Goal: Task Accomplishment & Management: Use online tool/utility

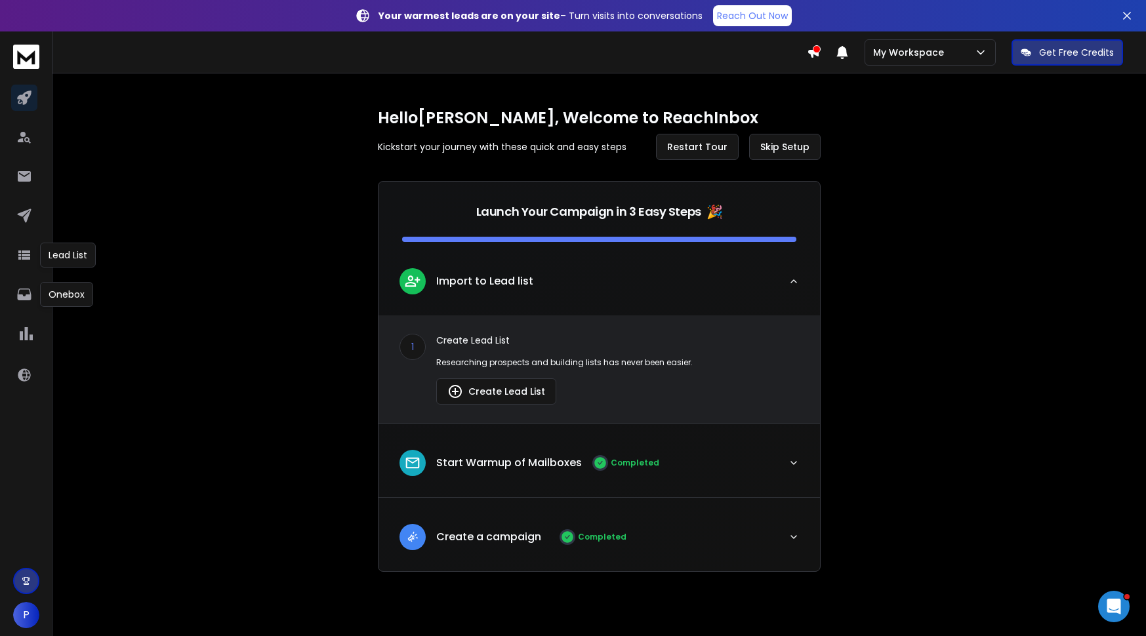
click at [9, 294] on div "P" at bounding box center [26, 336] width 52 height 610
click at [24, 289] on icon at bounding box center [24, 295] width 14 height 12
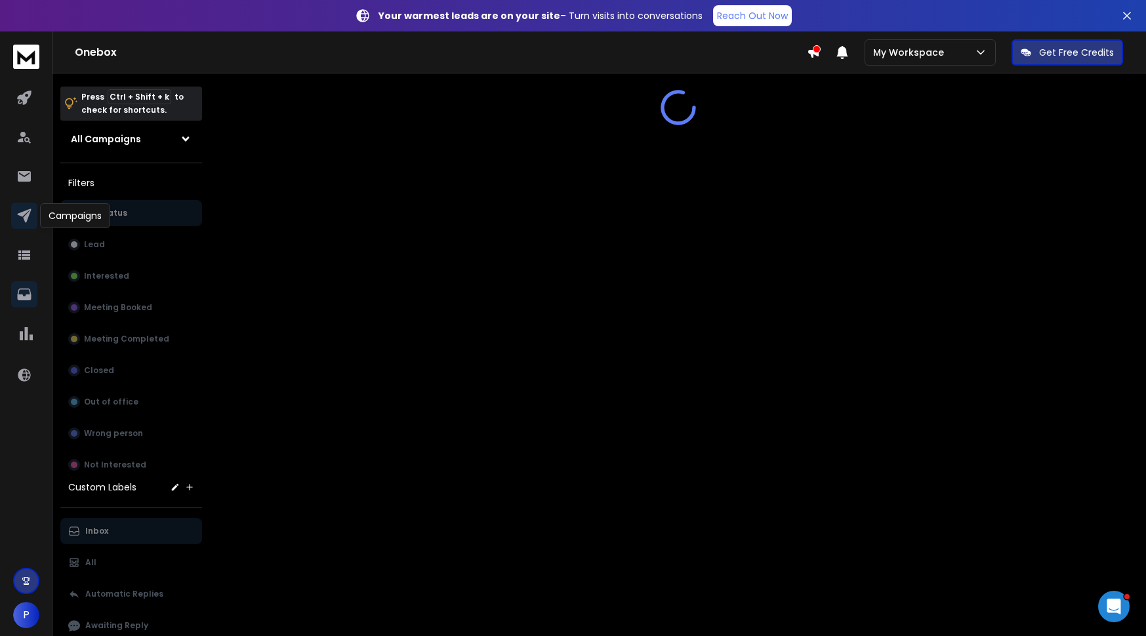
click at [31, 213] on icon at bounding box center [24, 216] width 16 height 16
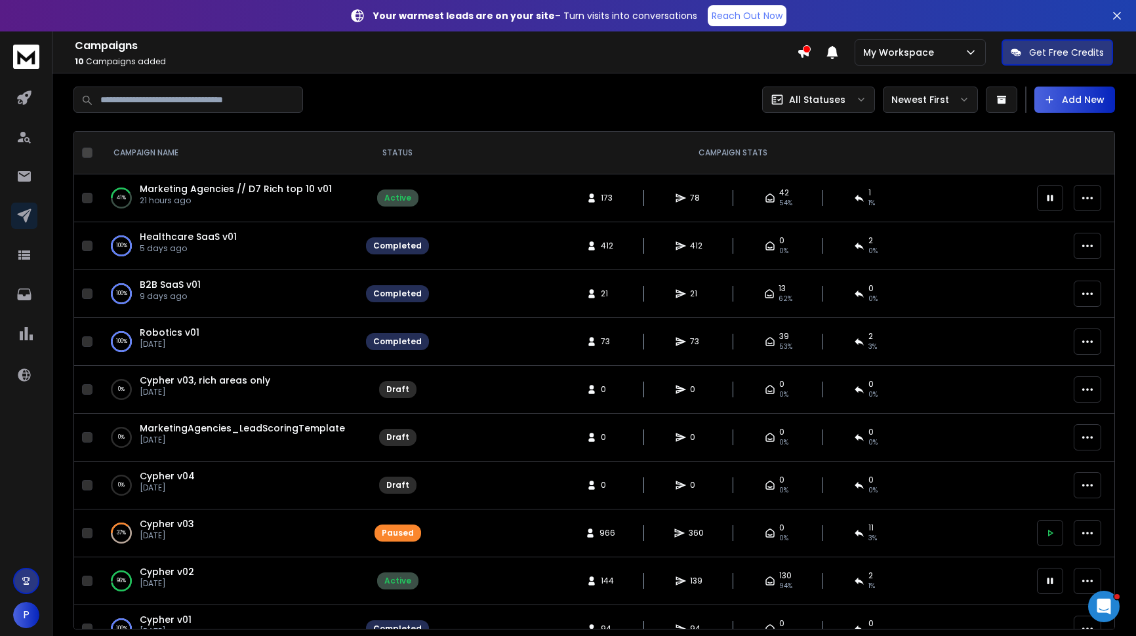
click at [1058, 102] on button "Add New" at bounding box center [1075, 100] width 81 height 26
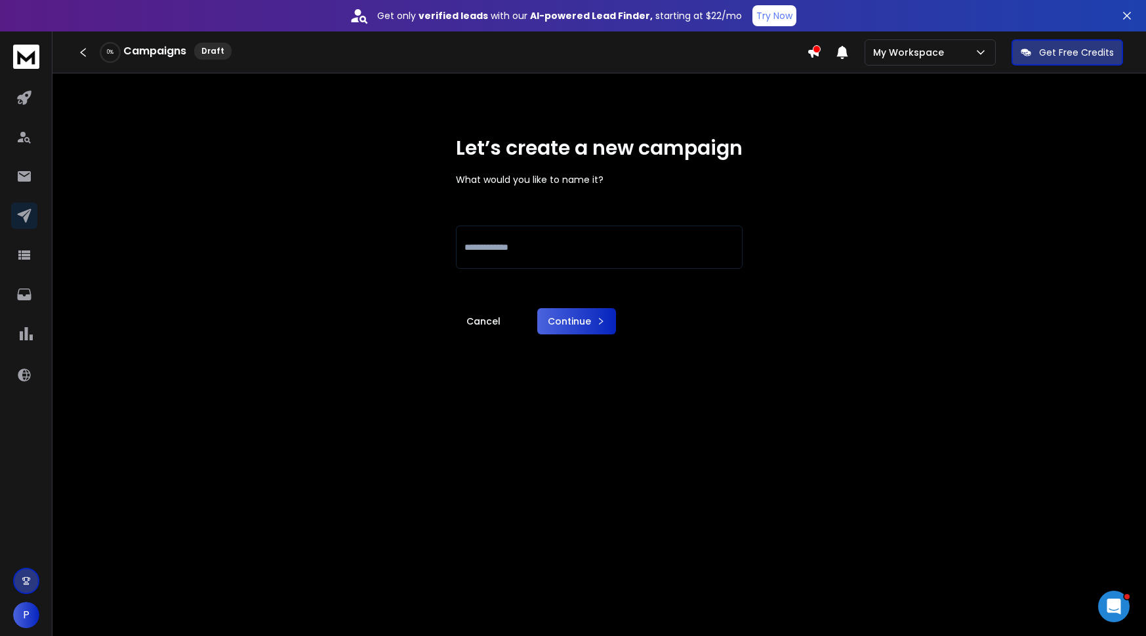
click at [564, 249] on input at bounding box center [599, 247] width 287 height 43
type input "**********"
click at [587, 313] on button "Continue" at bounding box center [576, 321] width 79 height 26
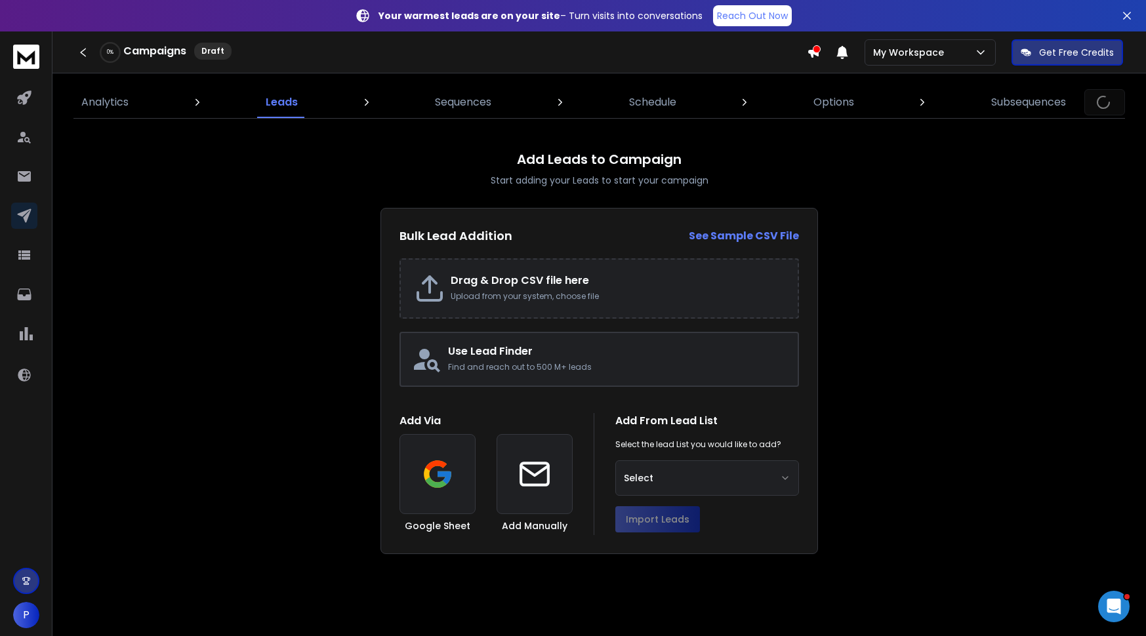
click at [513, 111] on div "Analytics Leads Sequences Schedule Options Subsequences" at bounding box center [573, 102] width 1000 height 31
click at [485, 102] on p "Sequences" at bounding box center [463, 102] width 56 height 16
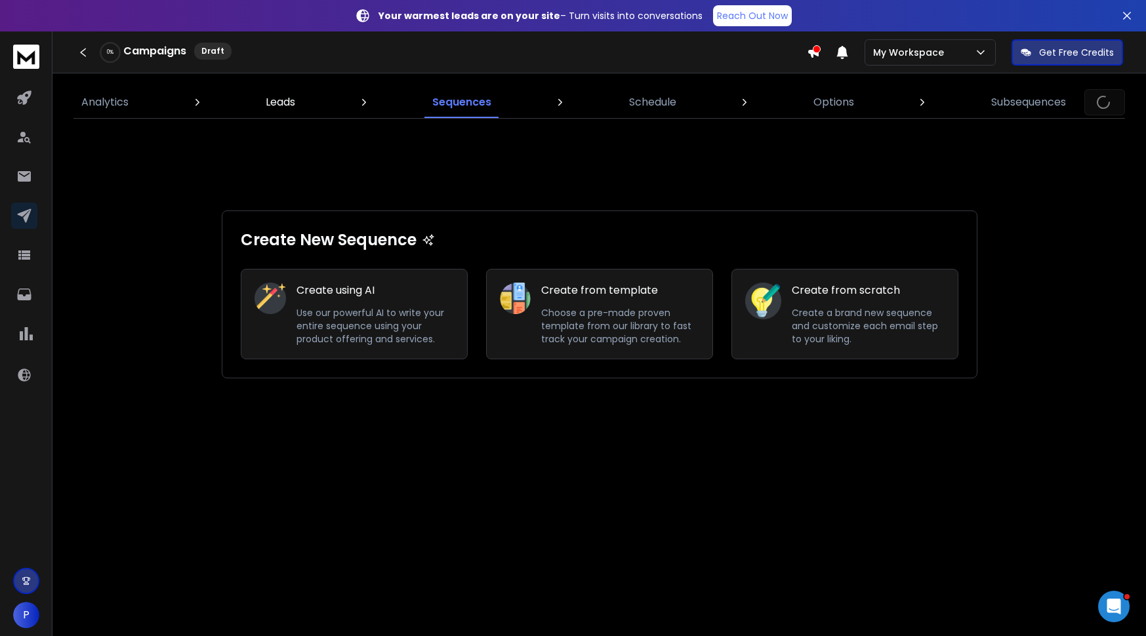
click at [279, 104] on p "Leads" at bounding box center [281, 102] width 30 height 16
